Goal: Task Accomplishment & Management: Manage account settings

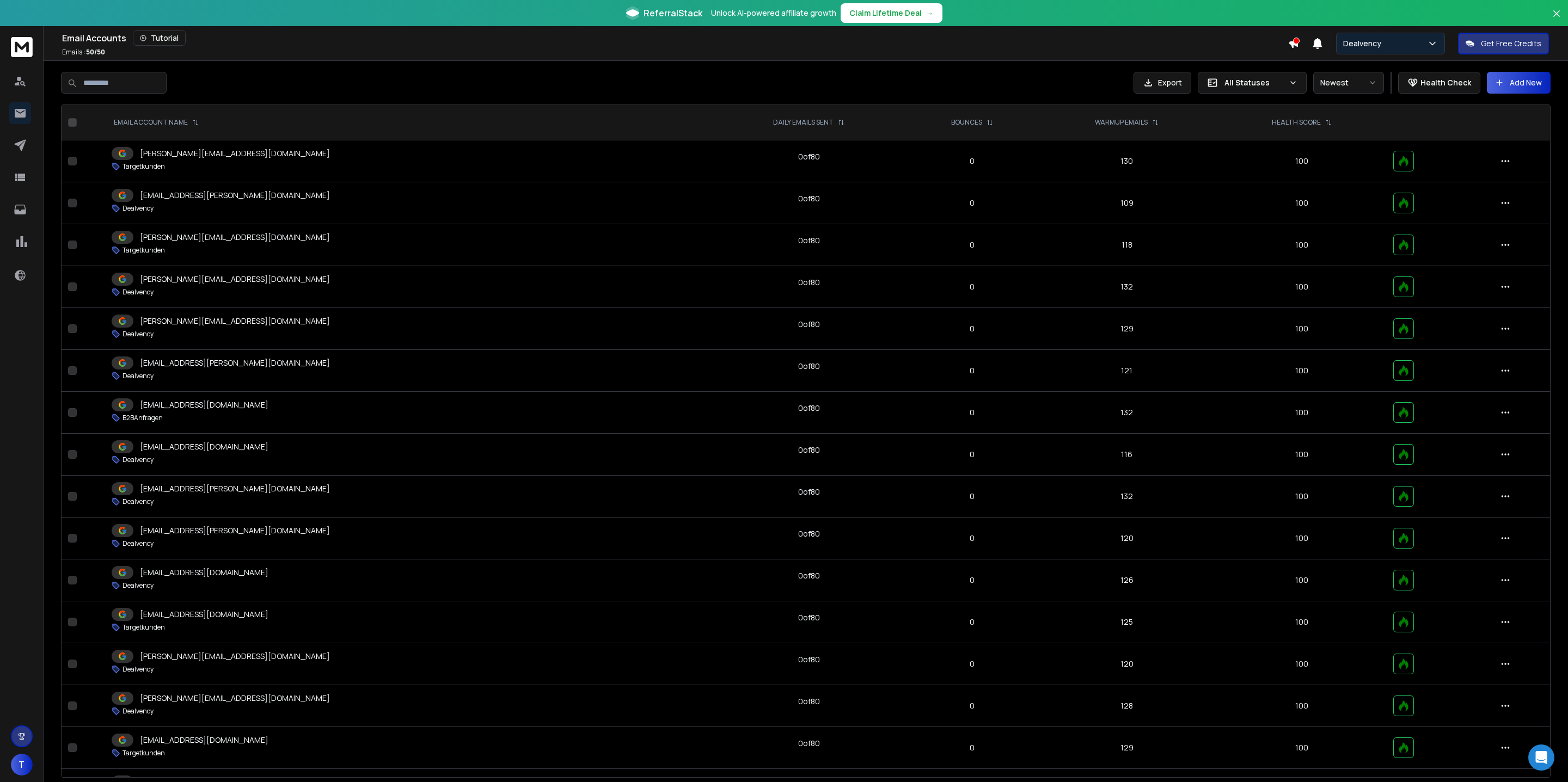
click at [1372, 38] on p "Dealvency" at bounding box center [1364, 43] width 42 height 11
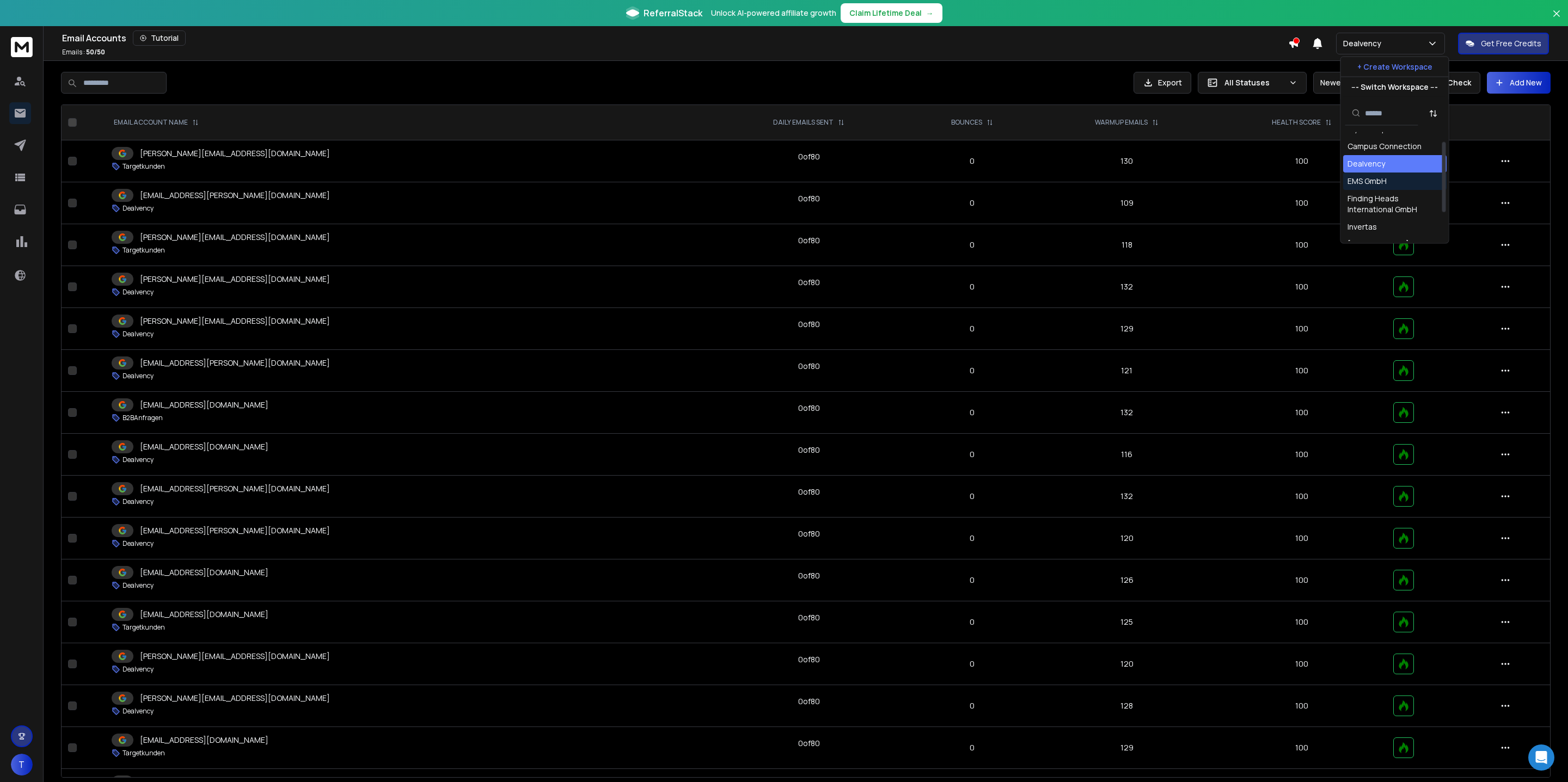
scroll to position [15, 0]
click at [1392, 145] on div "Campus Connection" at bounding box center [1384, 143] width 74 height 11
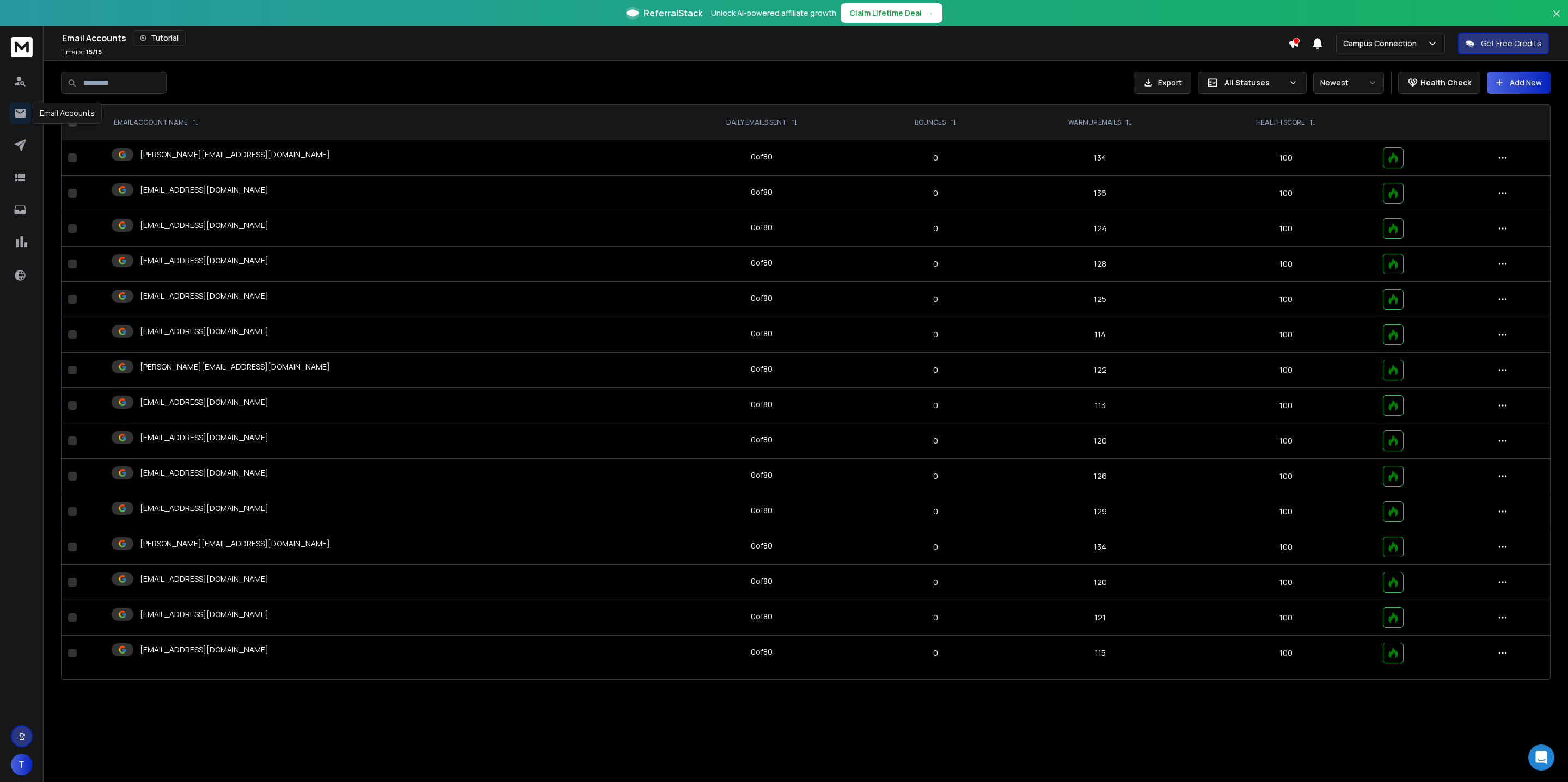
click at [16, 117] on icon at bounding box center [20, 113] width 11 height 9
click at [74, 123] on button "Select this Page" at bounding box center [72, 122] width 9 height 9
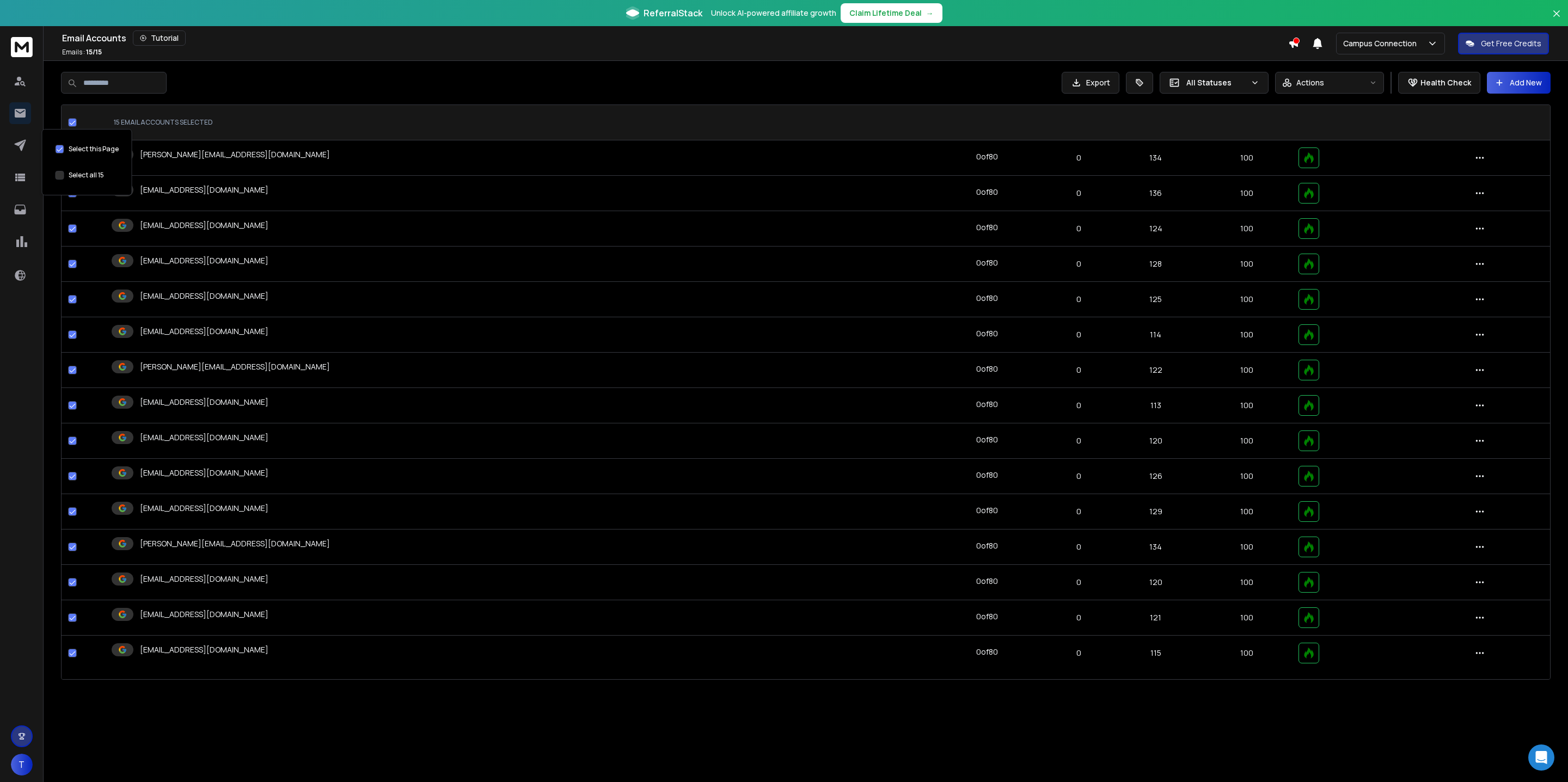
click at [91, 176] on label "Select all 15" at bounding box center [86, 175] width 35 height 9
click at [1309, 72] on button "Actions" at bounding box center [1329, 82] width 109 height 22
click at [1319, 104] on div "Bulk Edit" at bounding box center [1307, 107] width 47 height 11
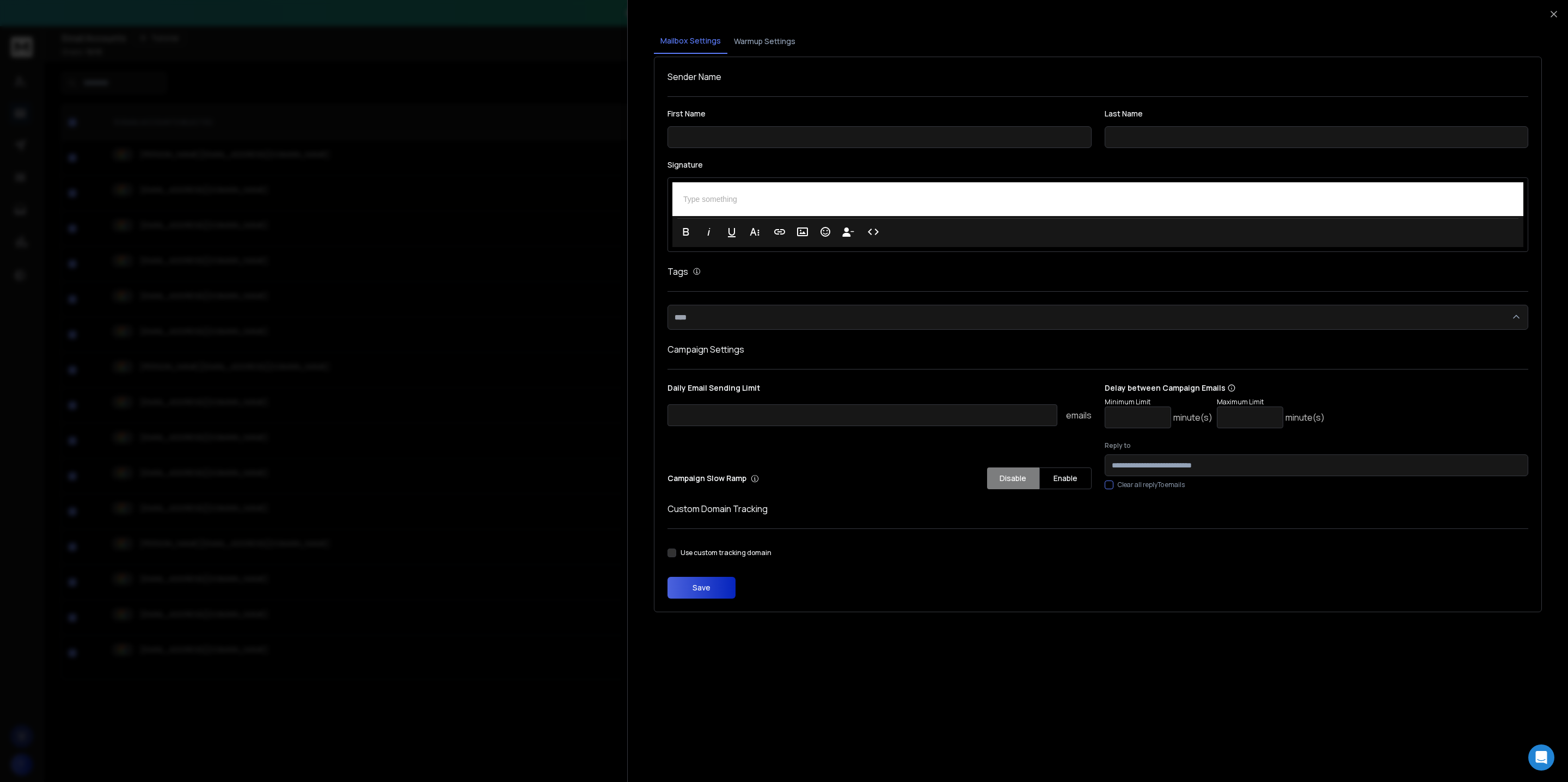
click at [737, 133] on input "text" at bounding box center [879, 137] width 424 height 22
type input "*"
type input "*****"
click at [1161, 138] on input "text" at bounding box center [1316, 137] width 424 height 22
type input "*******"
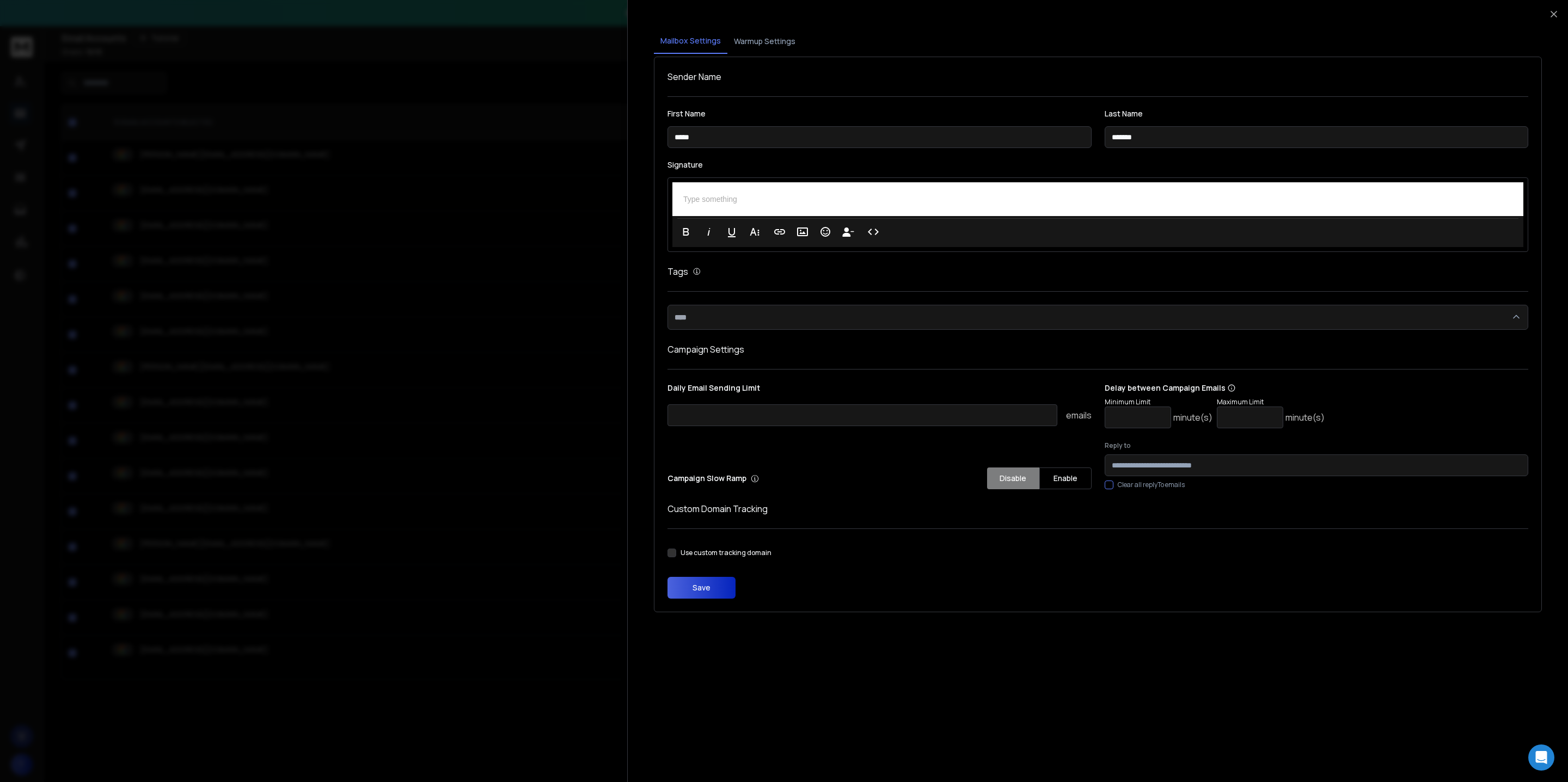
click at [711, 592] on button "Save" at bounding box center [701, 588] width 68 height 22
